Goal: Navigation & Orientation: Find specific page/section

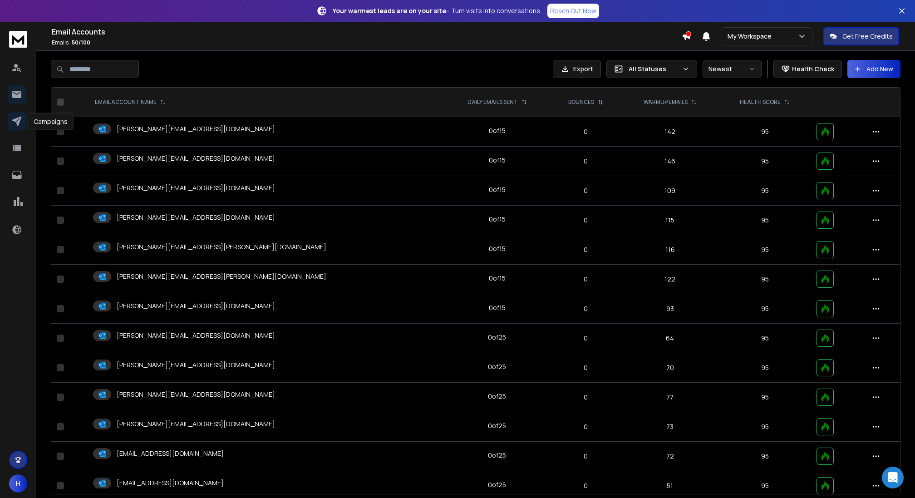
click at [20, 122] on icon at bounding box center [16, 121] width 11 height 11
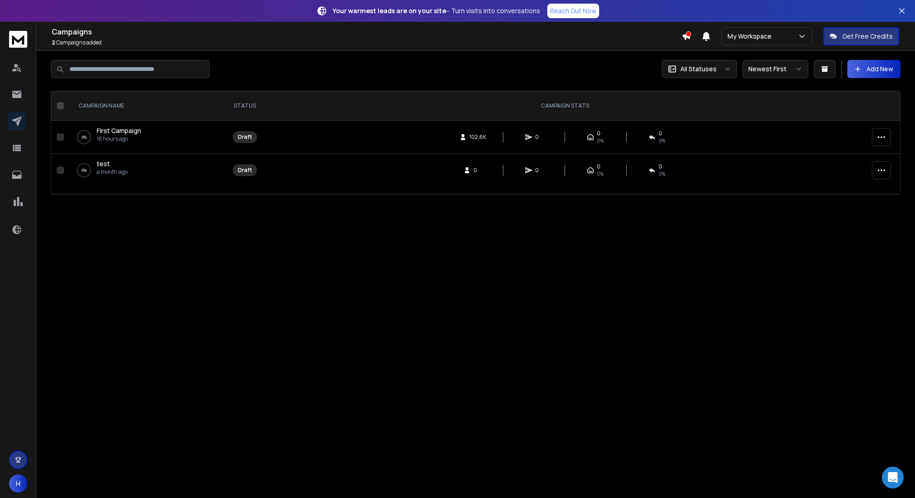
click at [335, 131] on div "102.6K 0 0 0% 0 0%" at bounding box center [565, 137] width 592 height 15
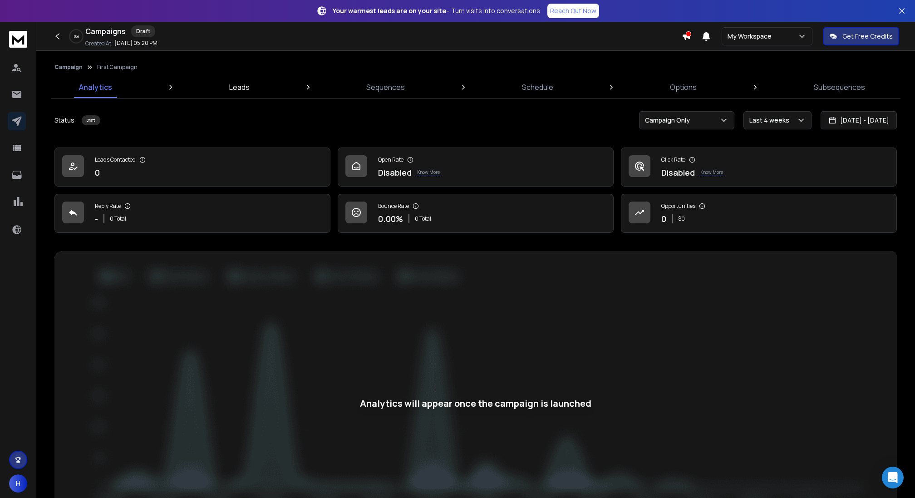
click at [243, 86] on p "Leads" at bounding box center [239, 87] width 20 height 11
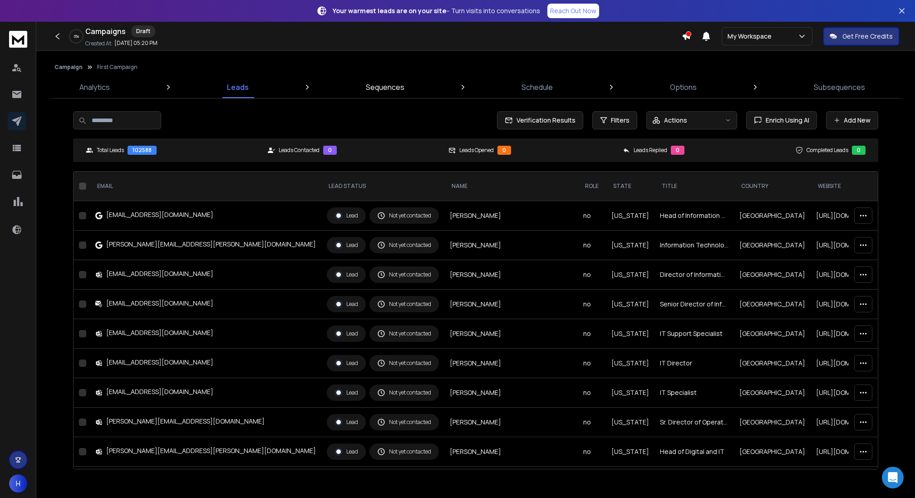
click at [376, 89] on p "Sequences" at bounding box center [385, 87] width 39 height 11
